Goal: Navigation & Orientation: Find specific page/section

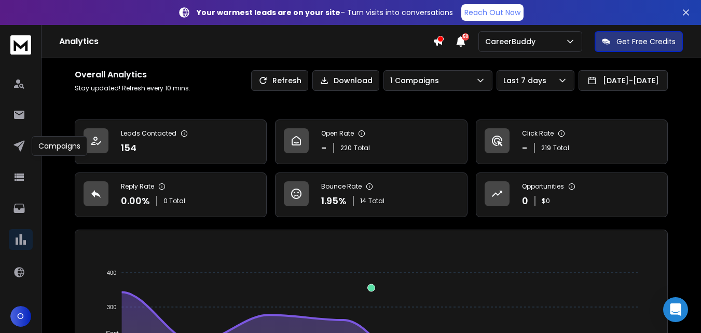
click at [25, 146] on link at bounding box center [19, 145] width 21 height 21
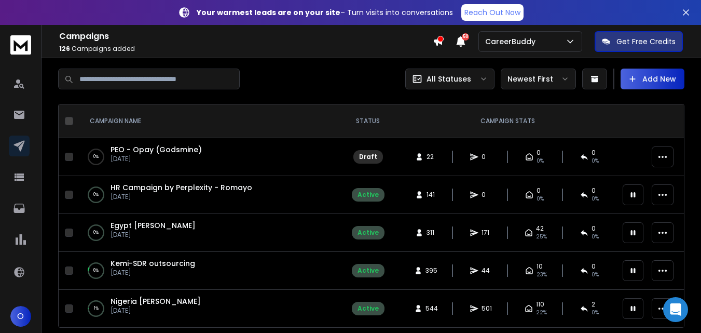
click at [147, 145] on span "PEO - Opay (Godsmine)" at bounding box center [156, 149] width 91 height 10
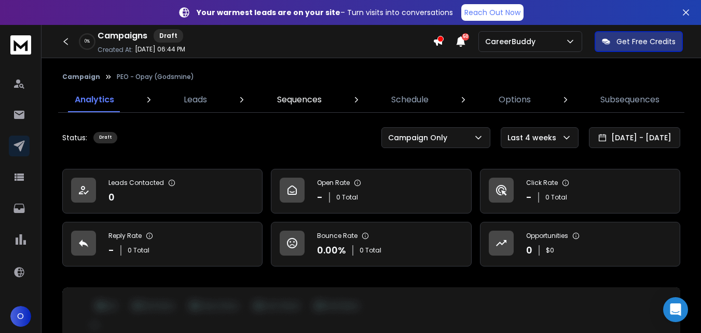
click at [284, 97] on p "Sequences" at bounding box center [299, 99] width 45 height 12
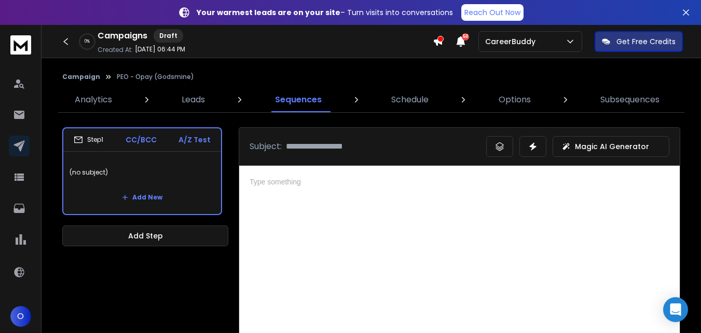
click at [86, 74] on button "Campaign" at bounding box center [81, 77] width 38 height 8
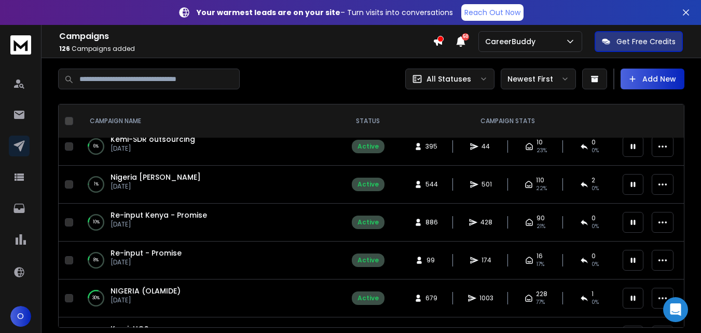
scroll to position [125, 0]
